Goal: Navigation & Orientation: Find specific page/section

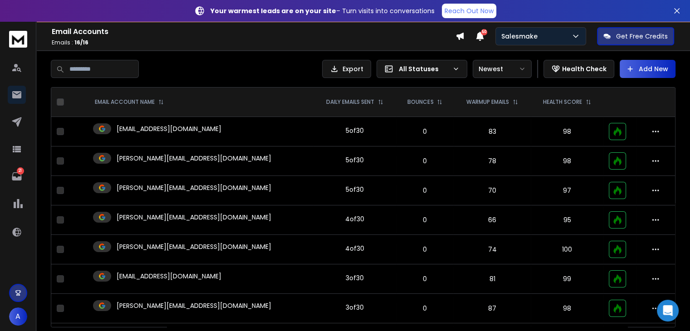
click at [537, 39] on p "Salesmake" at bounding box center [521, 36] width 40 height 9
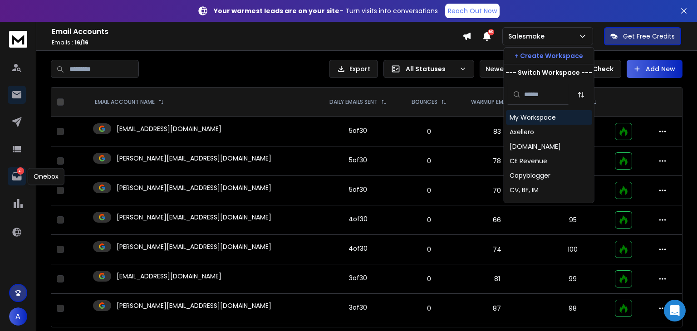
click at [21, 177] on icon at bounding box center [16, 176] width 11 height 11
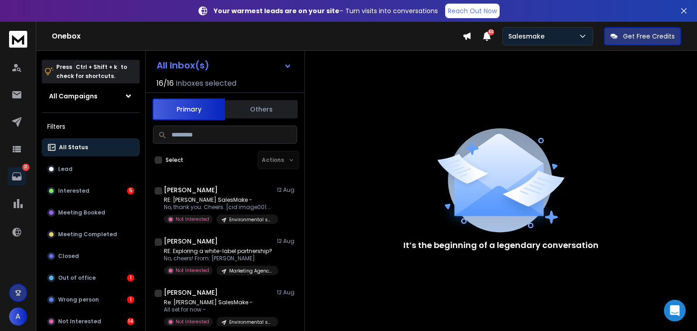
click at [525, 29] on button "Salesmake" at bounding box center [547, 36] width 91 height 18
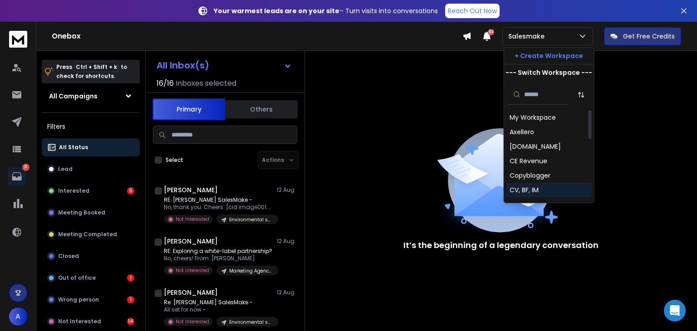
click at [537, 188] on div "CV, BF, IM" at bounding box center [523, 190] width 29 height 9
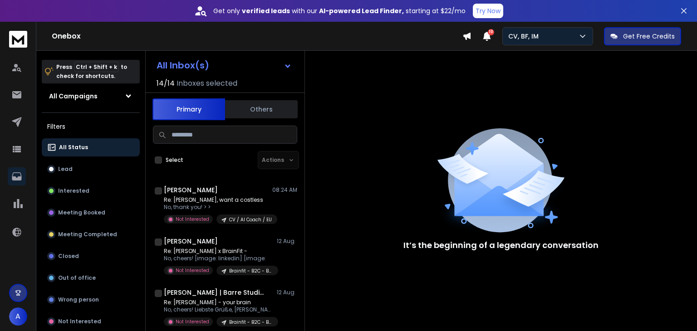
click at [549, 39] on div "CV, BF, IM" at bounding box center [547, 36] width 79 height 9
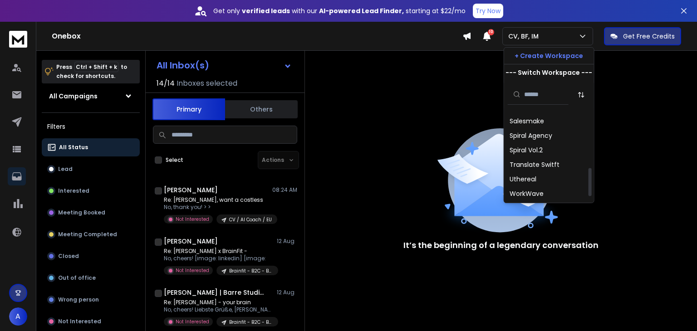
scroll to position [200, 0]
drag, startPoint x: 591, startPoint y: 120, endPoint x: 590, endPoint y: 191, distance: 71.2
click at [591, 191] on div at bounding box center [589, 186] width 3 height 28
click at [555, 181] on div "WorkWave" at bounding box center [549, 179] width 86 height 15
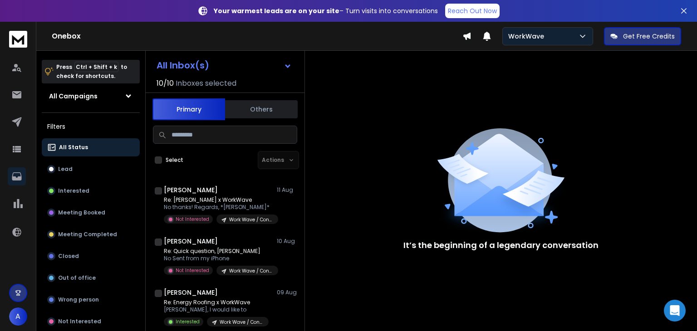
click at [550, 38] on div "WorkWave" at bounding box center [547, 36] width 79 height 9
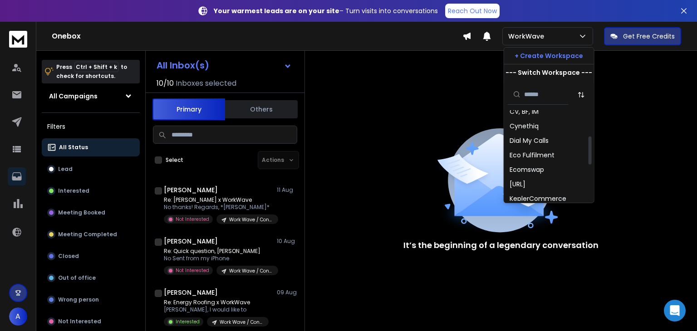
scroll to position [74, 0]
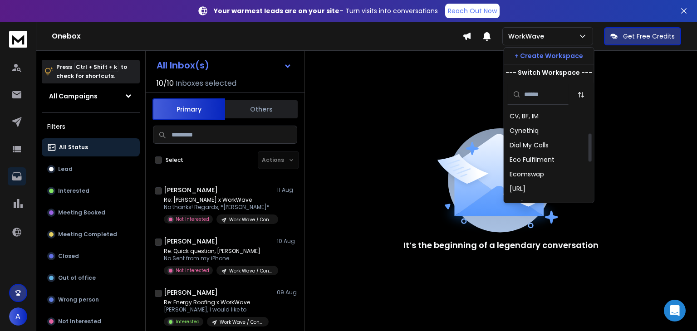
drag, startPoint x: 589, startPoint y: 125, endPoint x: 607, endPoint y: 147, distance: 29.0
click at [591, 147] on div at bounding box center [589, 147] width 3 height 28
click at [544, 156] on div "Eco Fulfilment" at bounding box center [531, 159] width 45 height 9
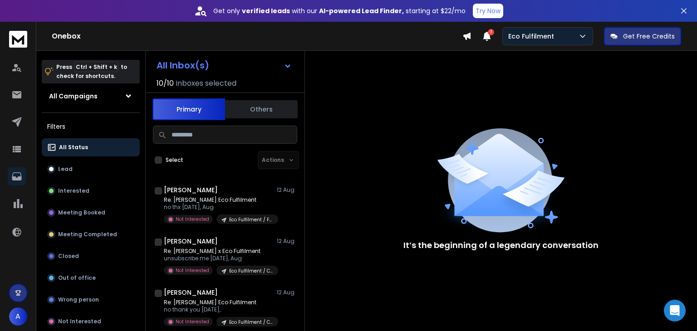
click at [545, 39] on p "Eco Fulfilment" at bounding box center [532, 36] width 49 height 9
